Goal: Task Accomplishment & Management: Manage account settings

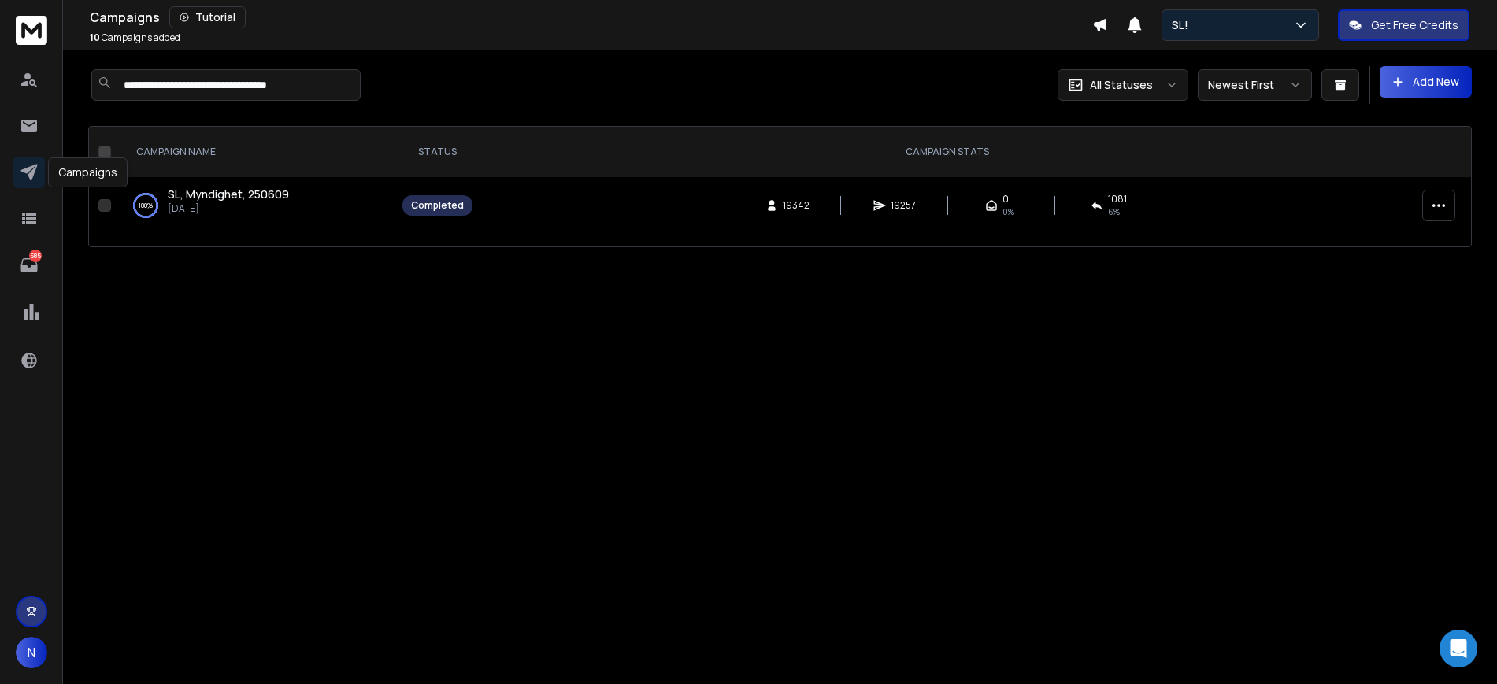
click at [1223, 25] on div "SL!" at bounding box center [1240, 25] width 137 height 16
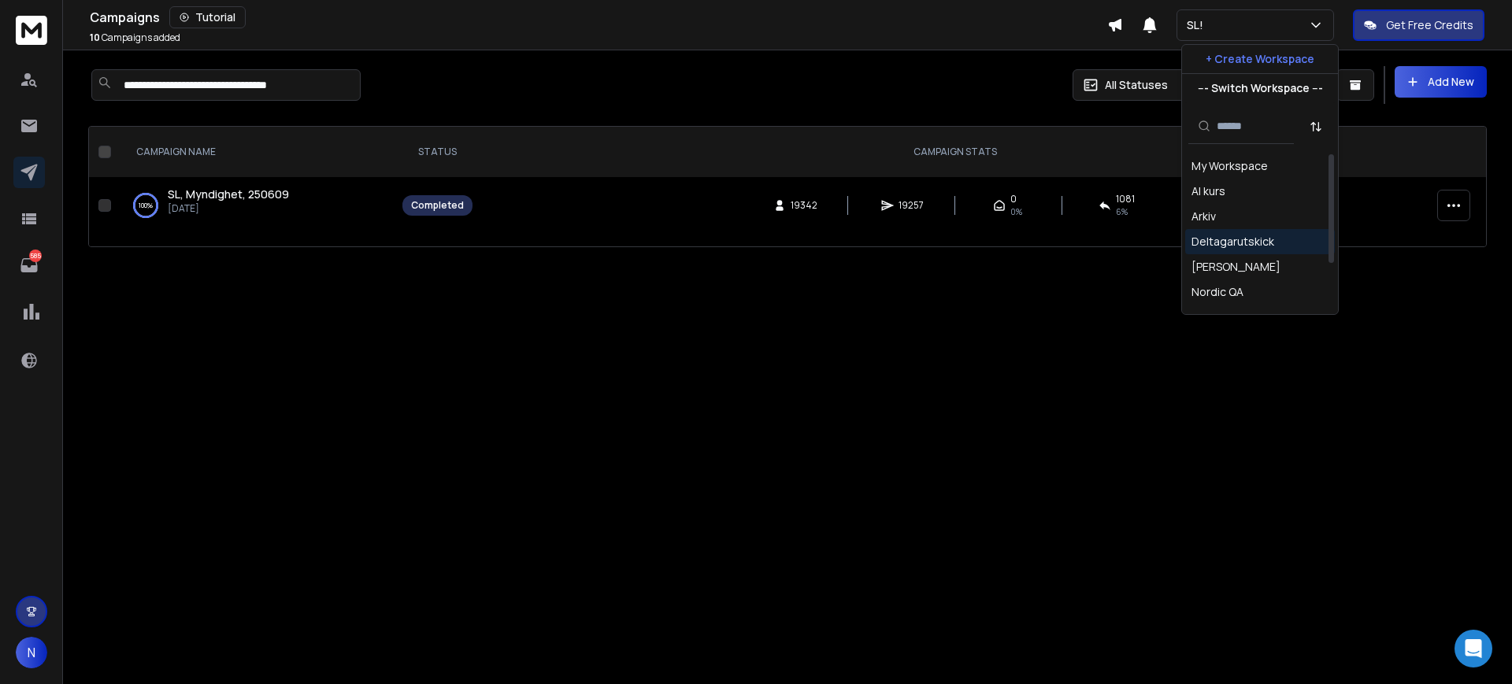
click at [1228, 242] on div "Deltagarutskick" at bounding box center [1233, 242] width 83 height 16
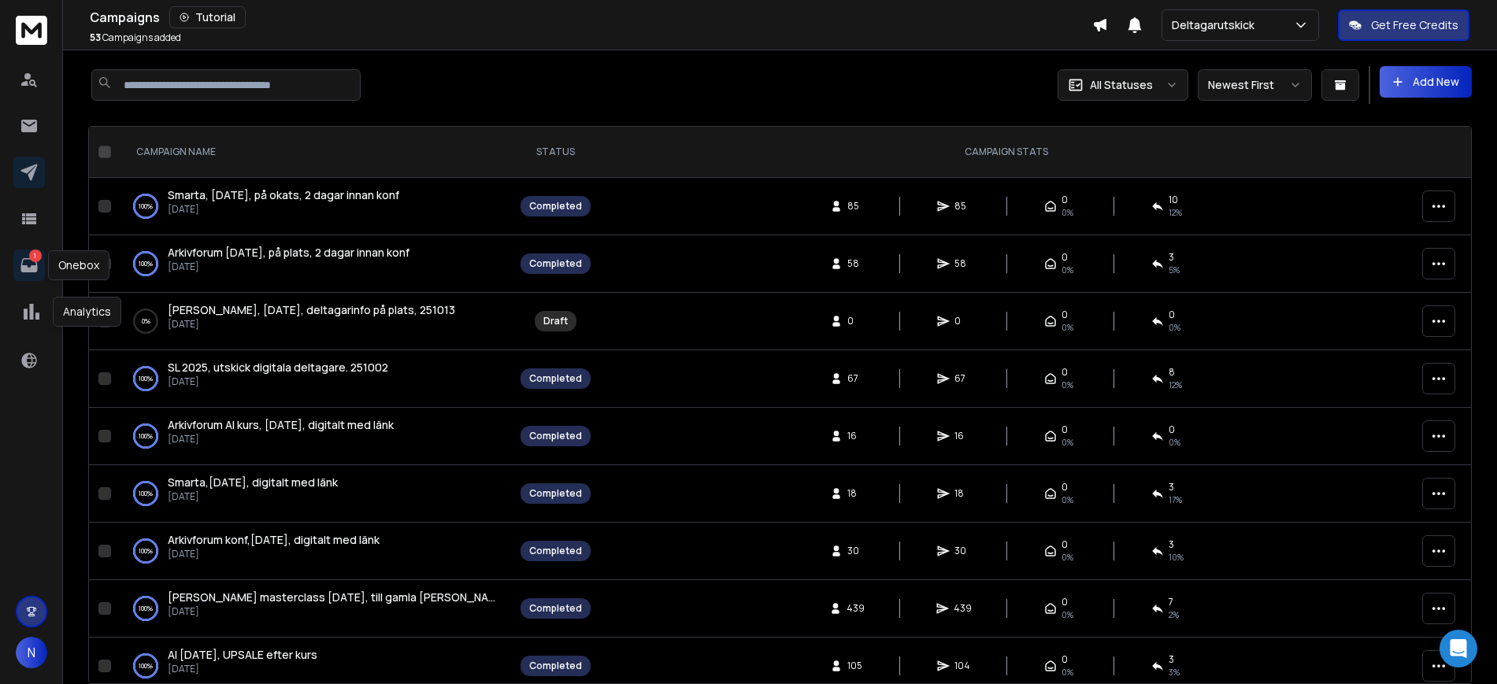
click at [27, 269] on icon at bounding box center [28, 265] width 17 height 14
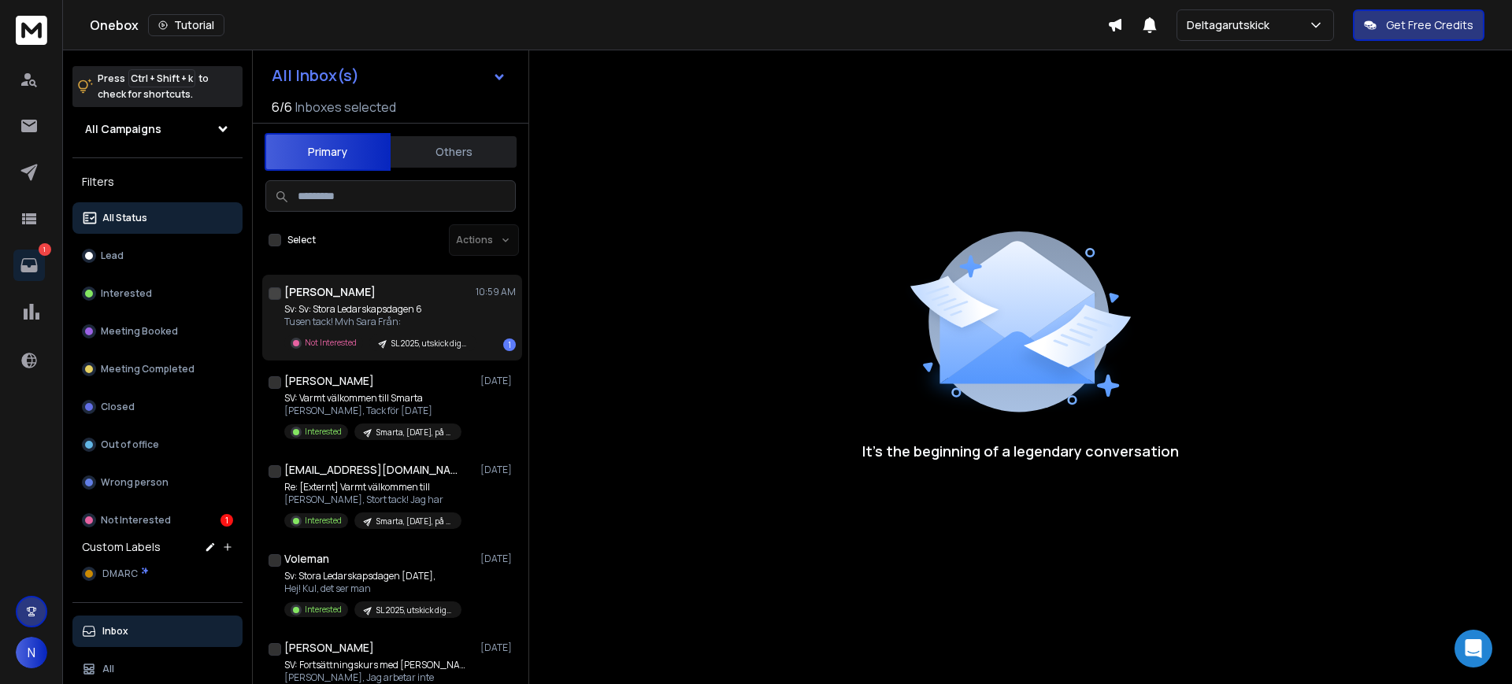
click at [341, 299] on h1 "Sara Nyström" at bounding box center [329, 292] width 91 height 16
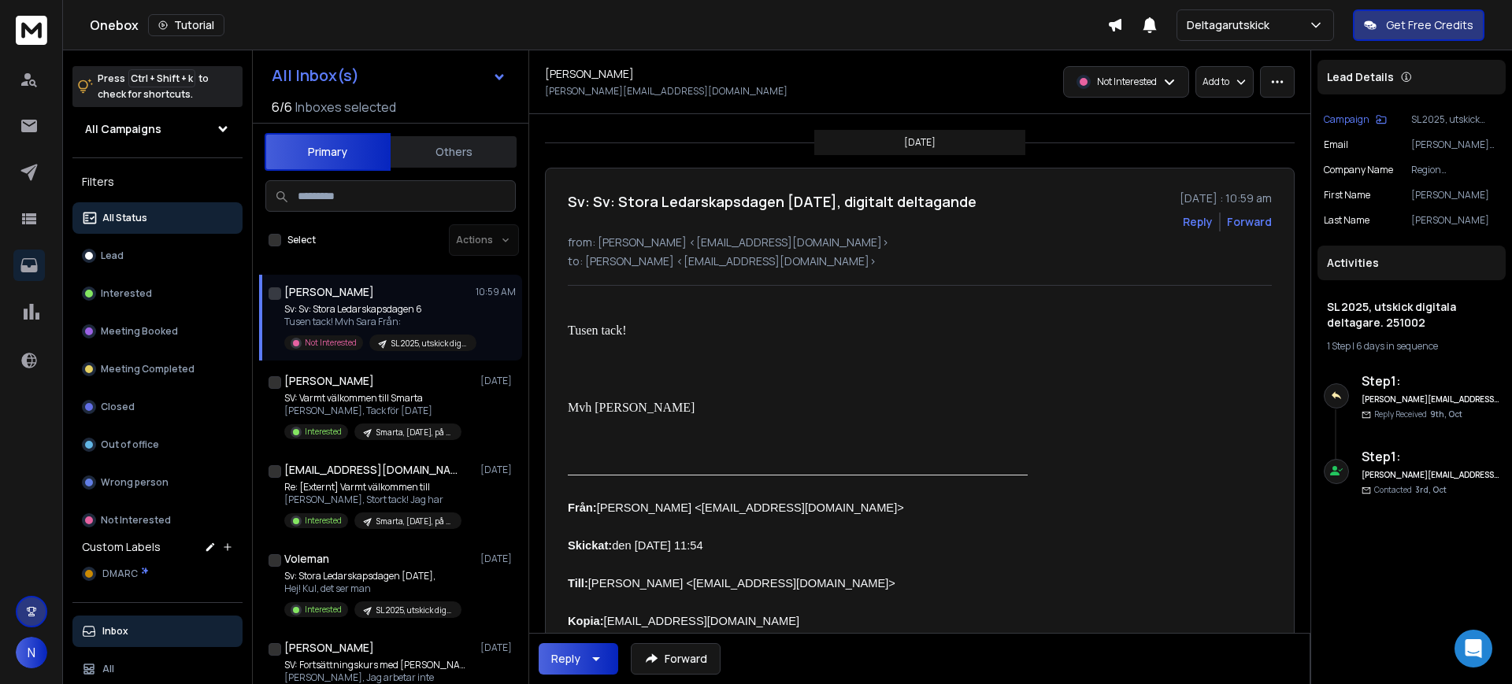
click at [320, 306] on p "Sv: Sv: Stora Ledarskapsdagen 6" at bounding box center [378, 309] width 189 height 13
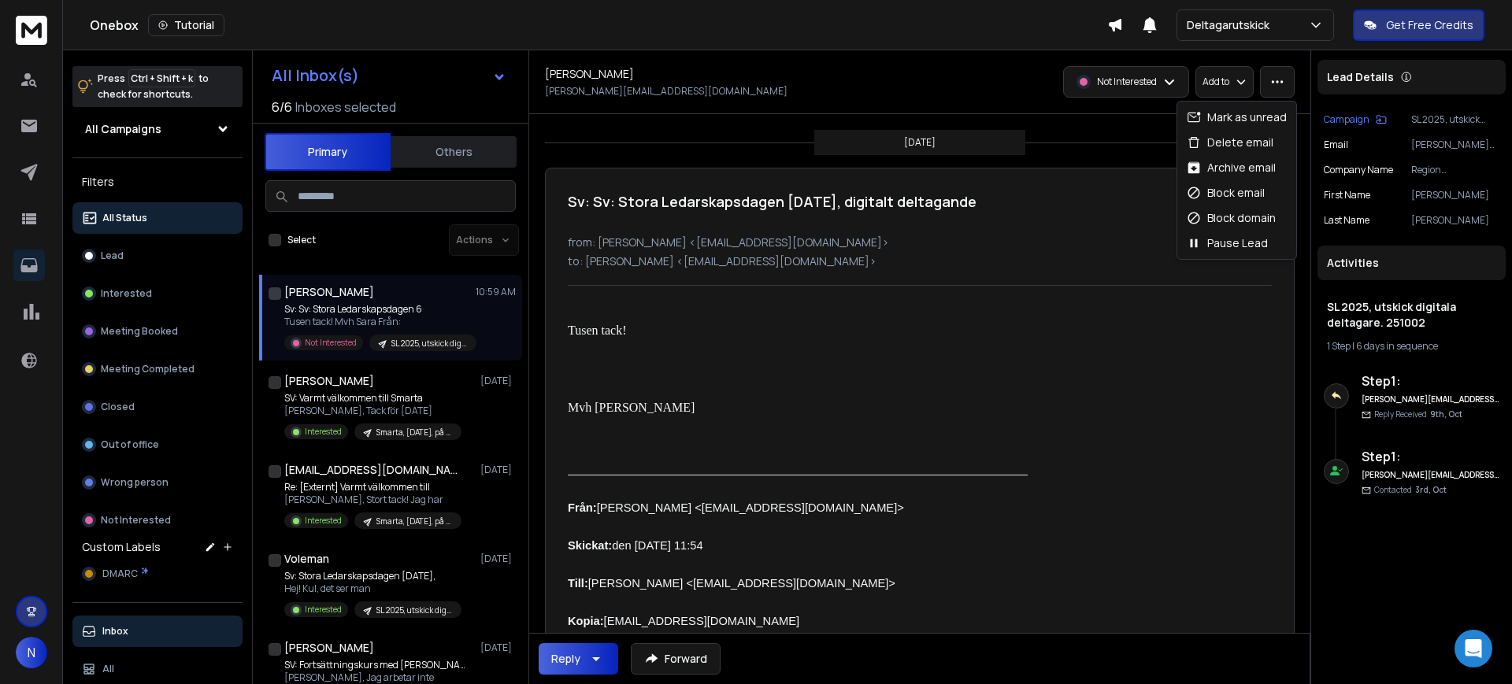
click at [1287, 74] on button "button" at bounding box center [1277, 82] width 35 height 32
click at [1247, 146] on div "Delete email" at bounding box center [1230, 143] width 87 height 16
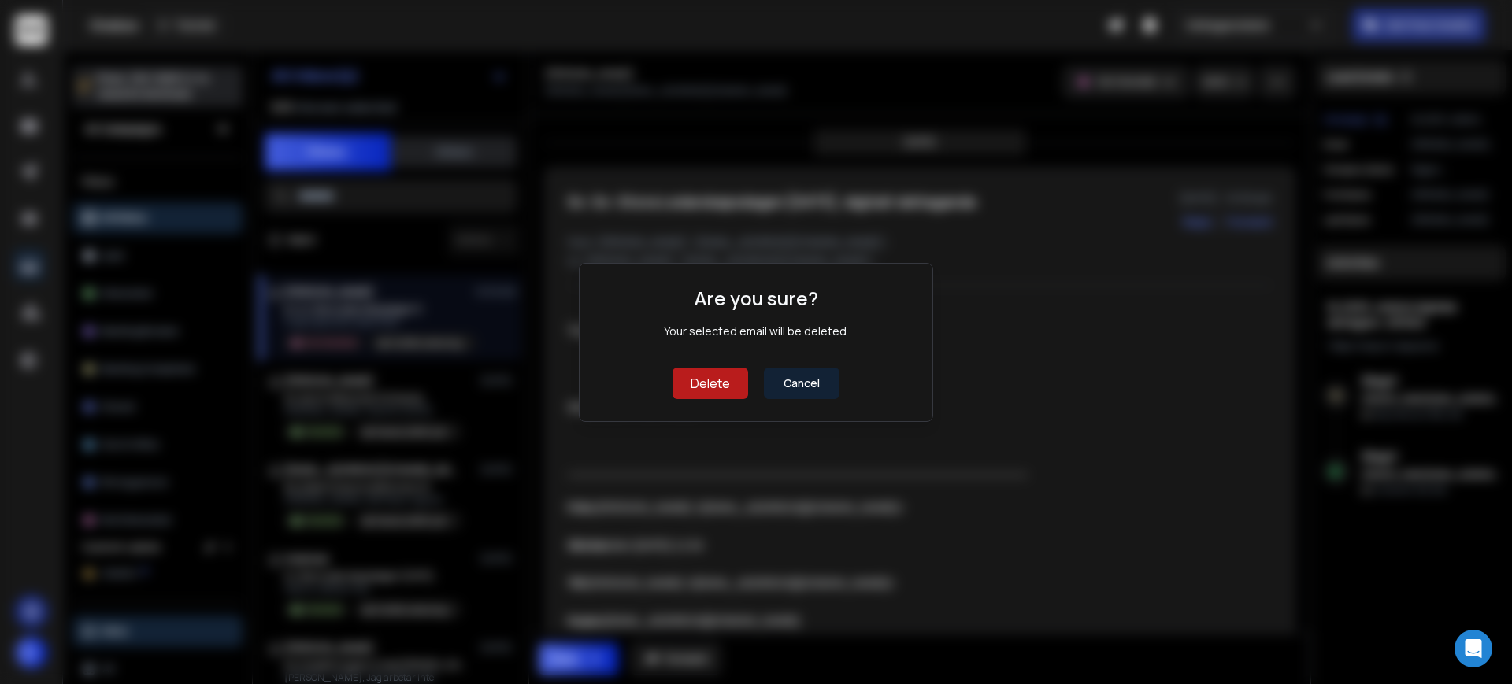
click at [705, 383] on button "Delete" at bounding box center [711, 384] width 76 height 32
